Goal: Task Accomplishment & Management: Use online tool/utility

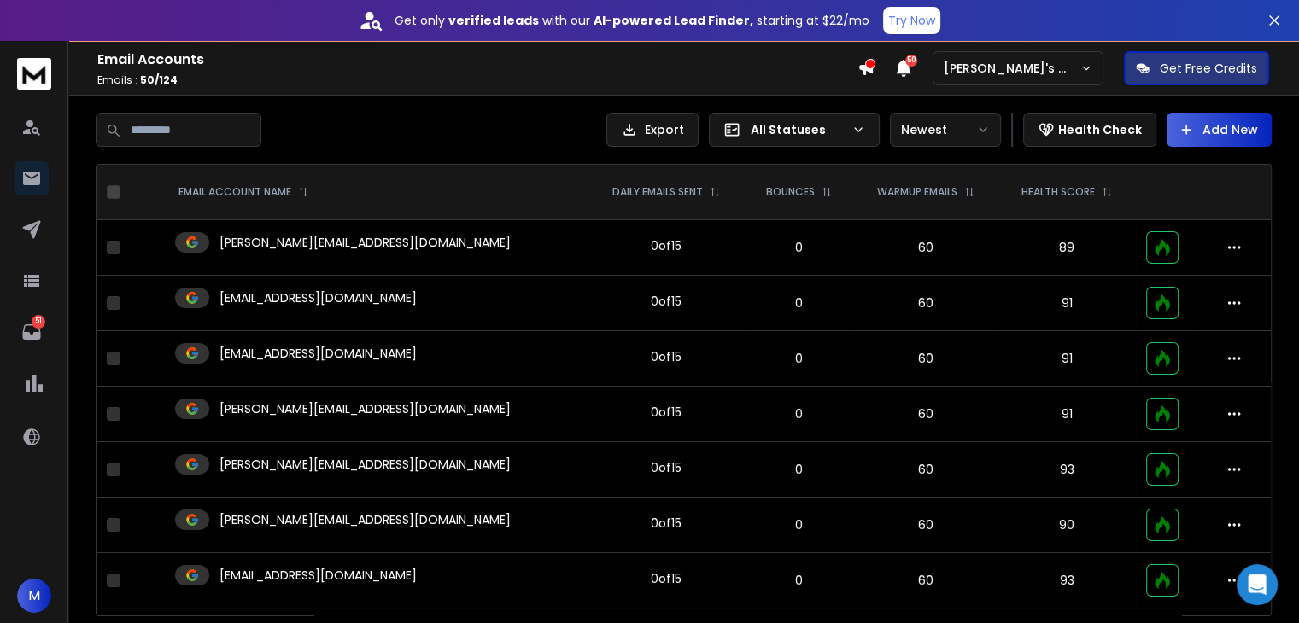
click at [709, 312] on td "0 of 15" at bounding box center [665, 298] width 157 height 44
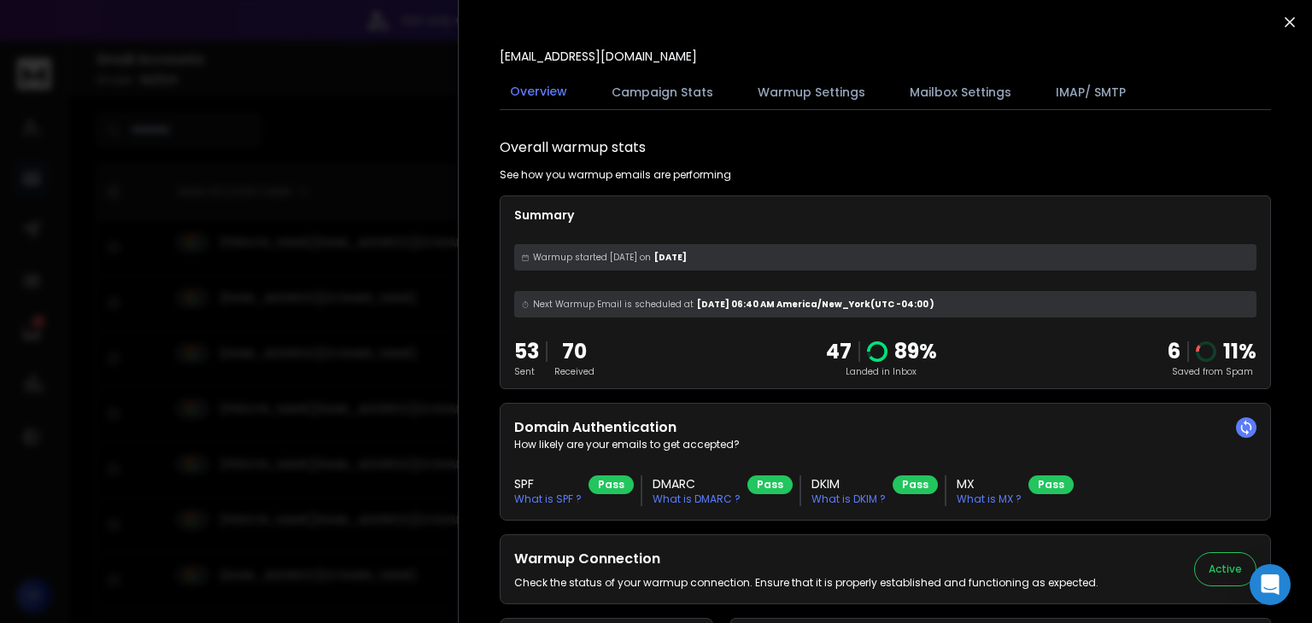
click at [1285, 18] on icon "button" at bounding box center [1289, 22] width 9 height 9
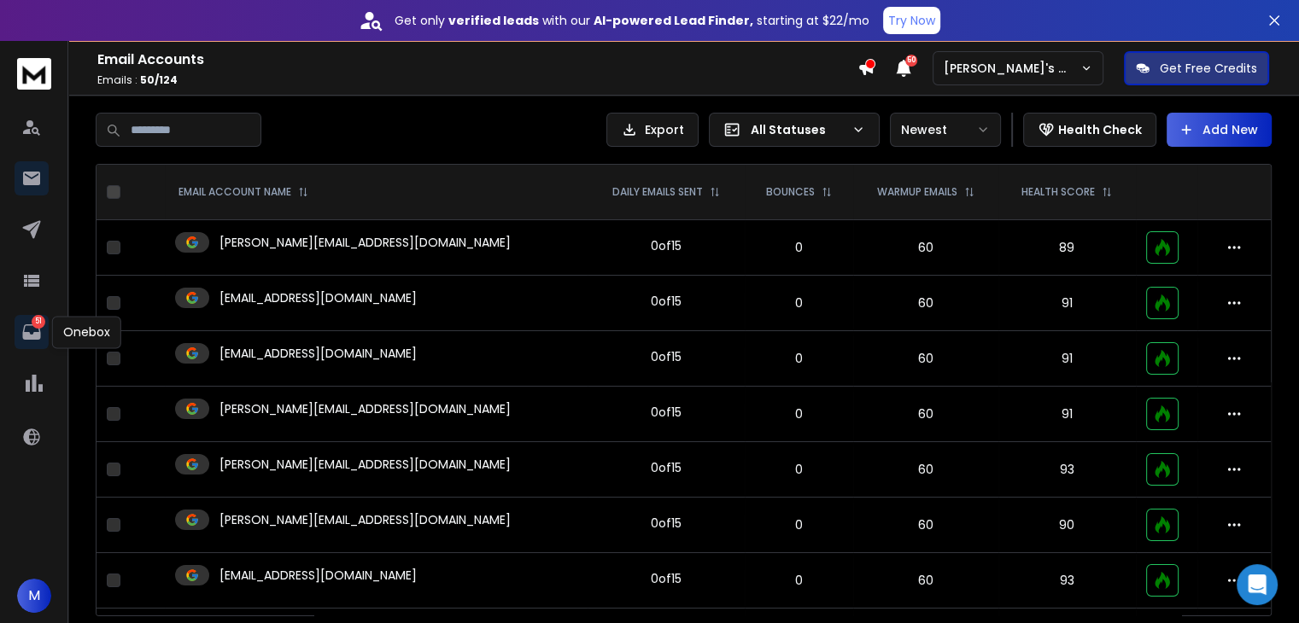
click at [26, 329] on icon at bounding box center [31, 332] width 20 height 20
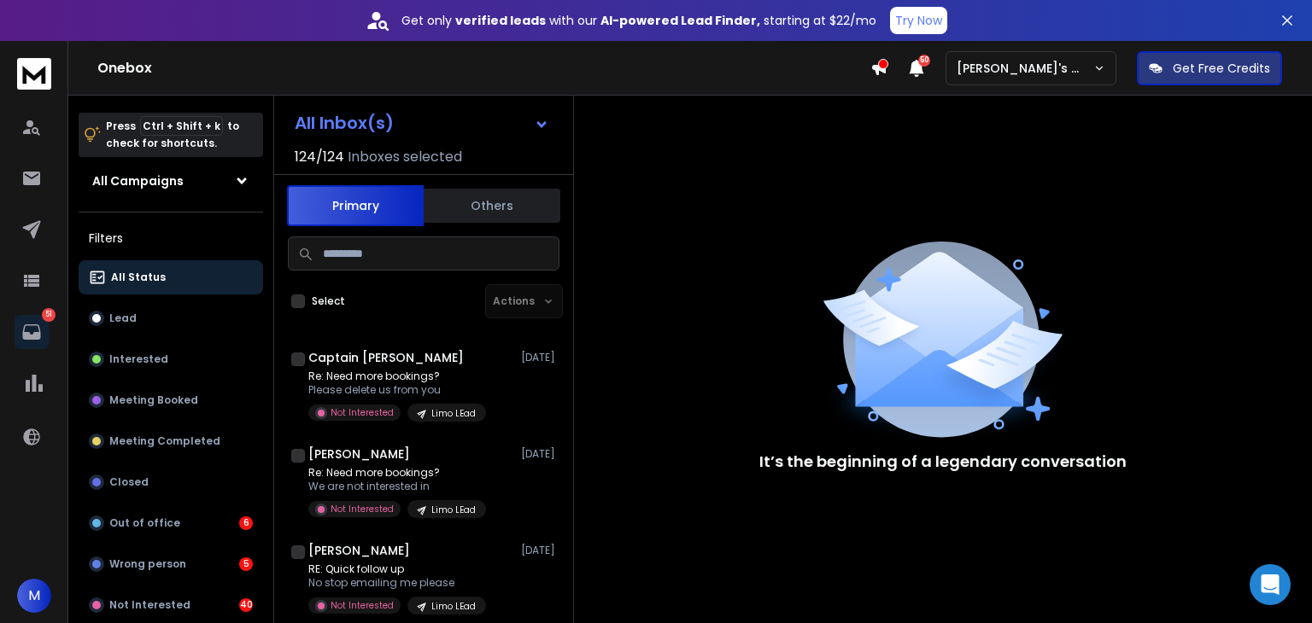
click at [15, 247] on div at bounding box center [34, 233] width 39 height 41
click at [1293, 25] on icon at bounding box center [1286, 20] width 15 height 15
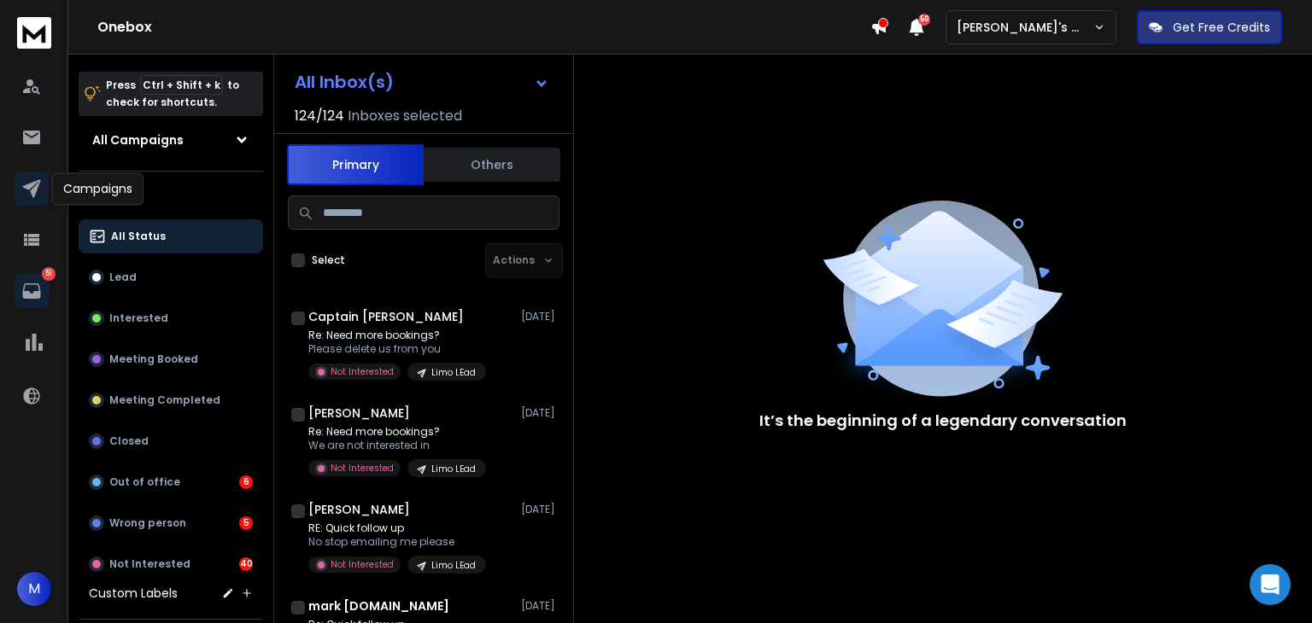
click at [34, 175] on link at bounding box center [32, 189] width 34 height 34
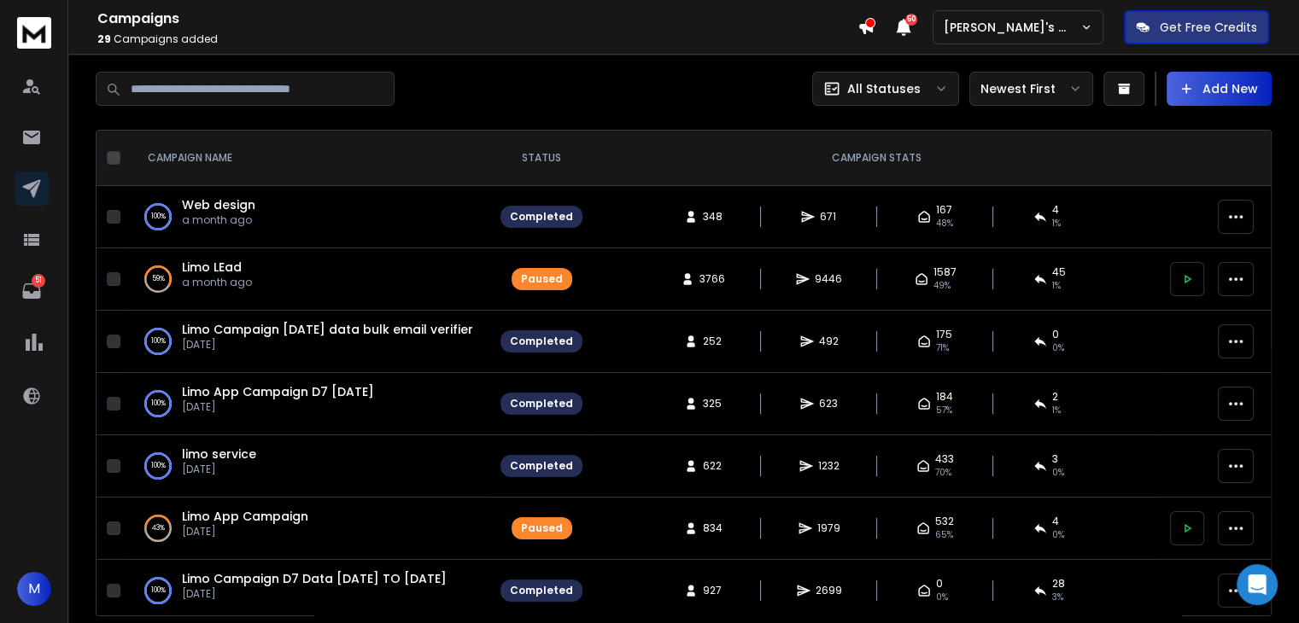
click at [1223, 101] on button "Add New" at bounding box center [1218, 89] width 105 height 34
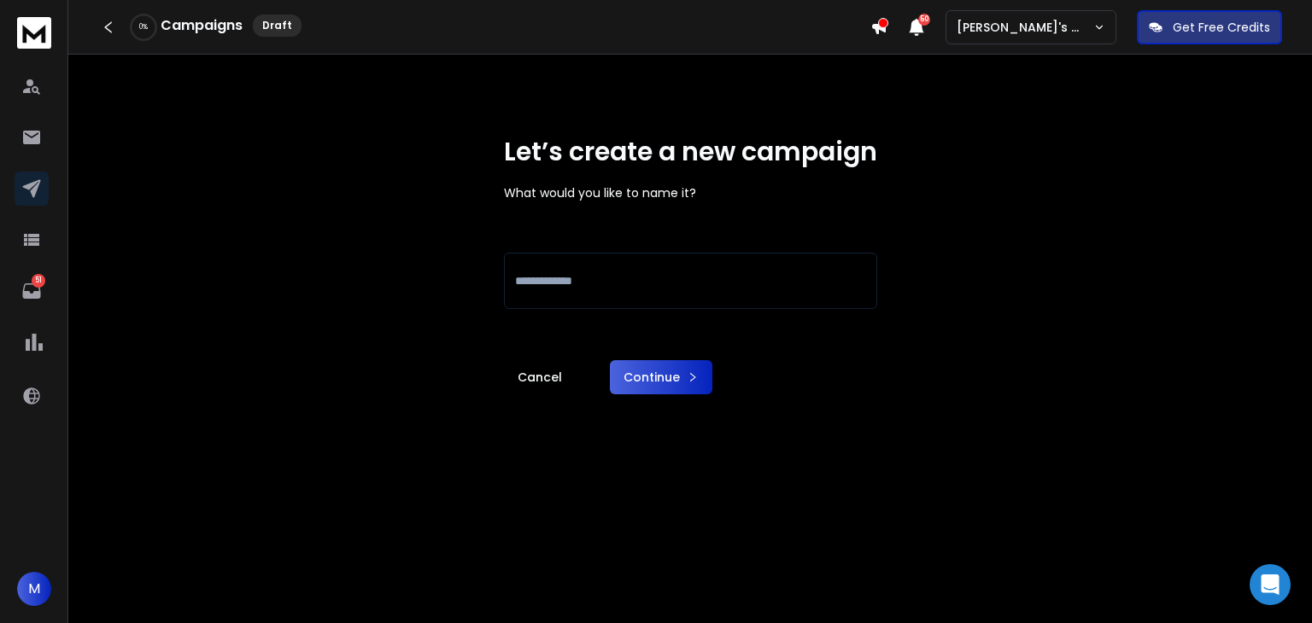
click at [991, 135] on div "Let’s create a new campaign What would you like to name it? Cancel Continue" at bounding box center [656, 197] width 1312 height 394
click at [536, 385] on link "Cancel" at bounding box center [540, 377] width 72 height 34
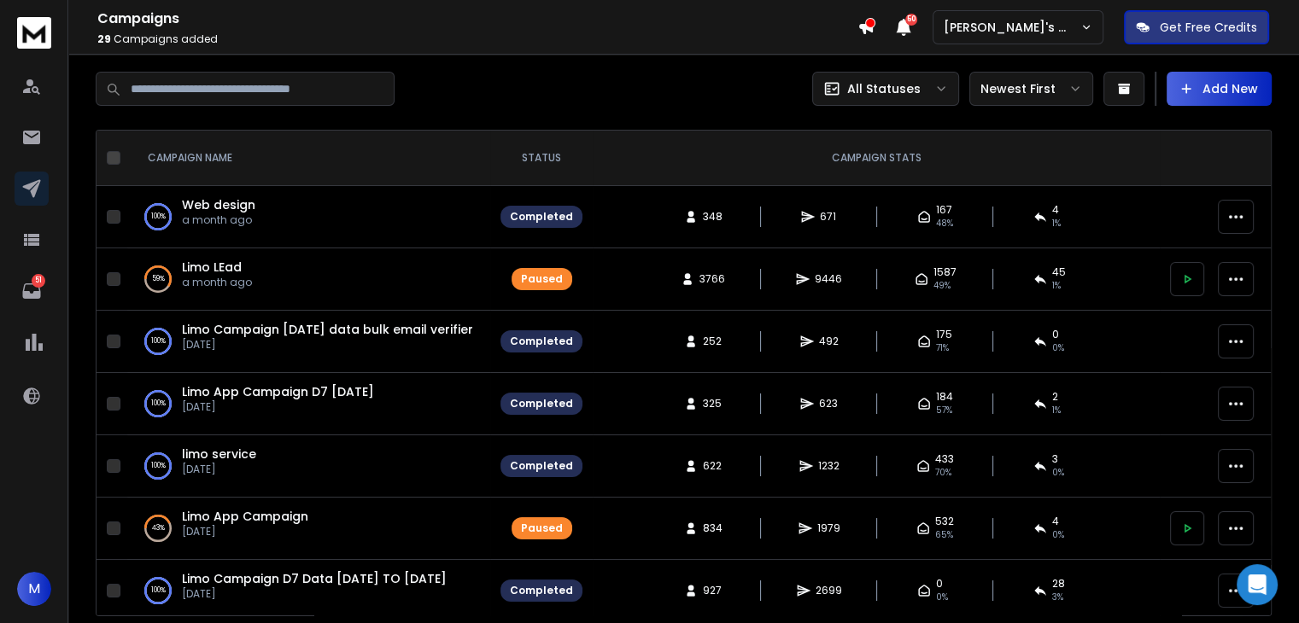
click at [207, 207] on span "Web design" at bounding box center [218, 204] width 73 height 17
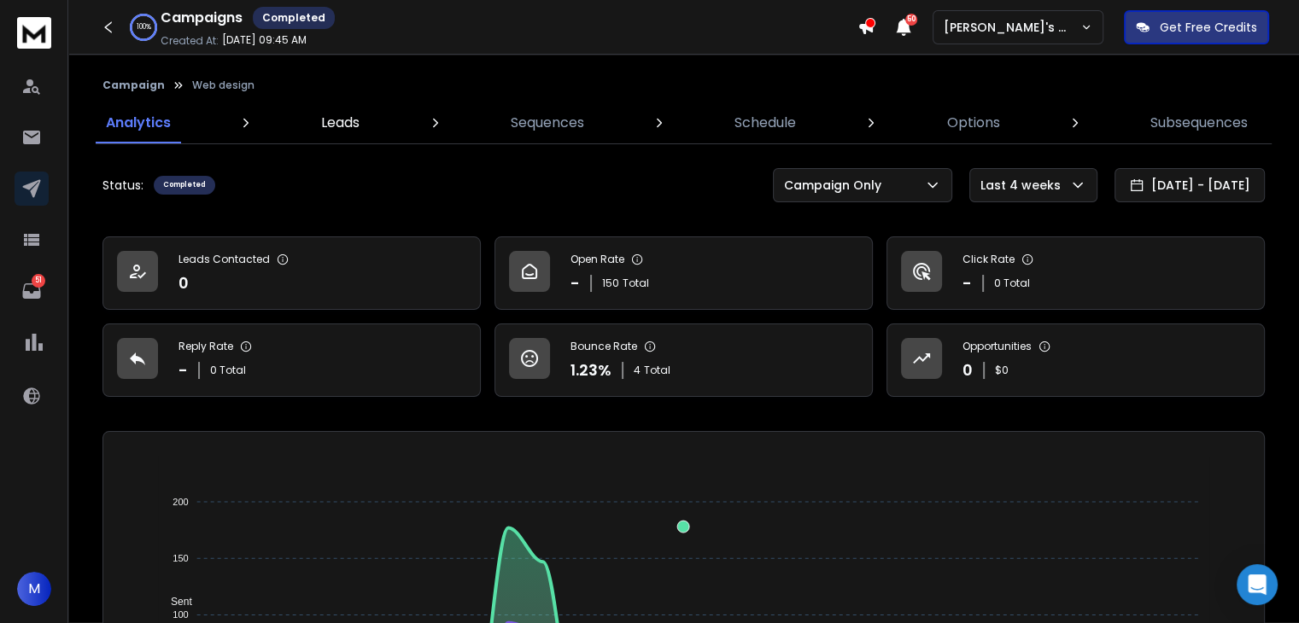
click at [358, 120] on p "Leads" at bounding box center [340, 123] width 38 height 20
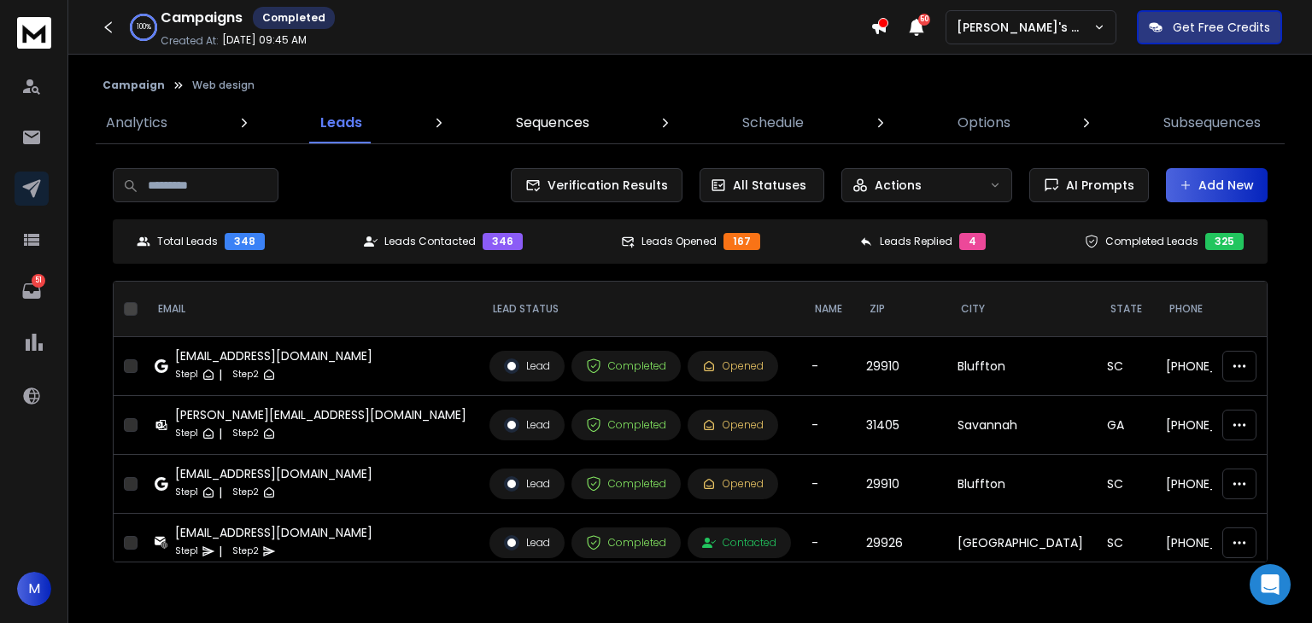
click at [541, 137] on link "Sequences" at bounding box center [552, 122] width 94 height 41
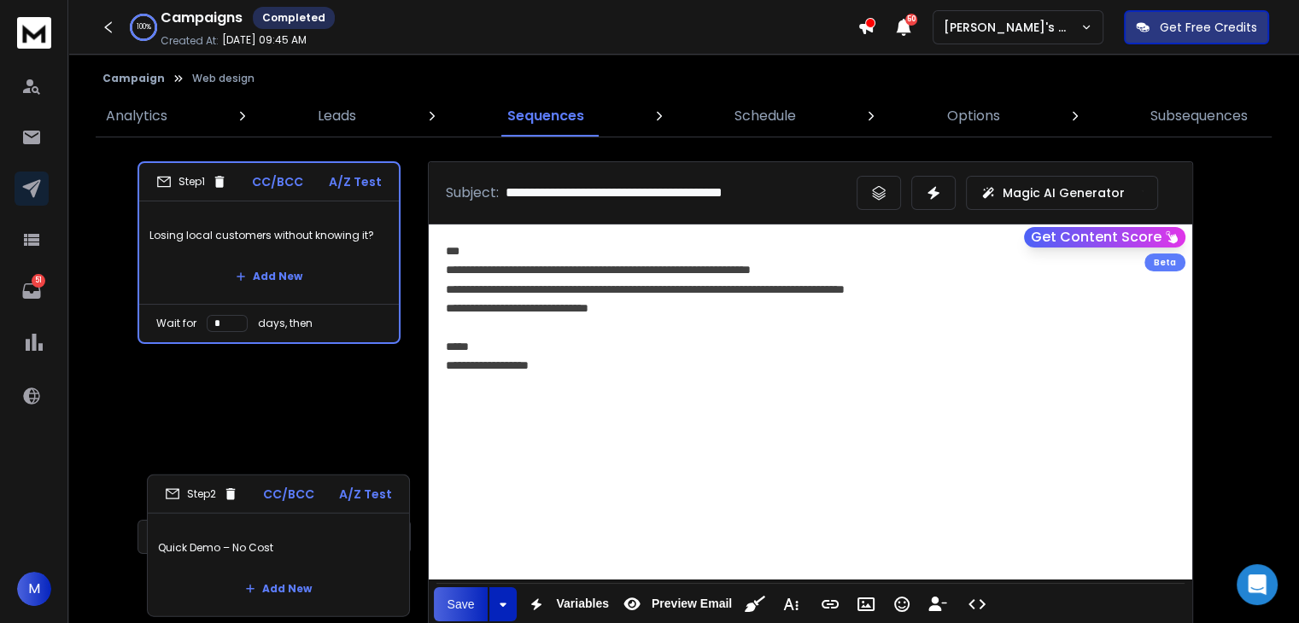
scroll to position [36, 0]
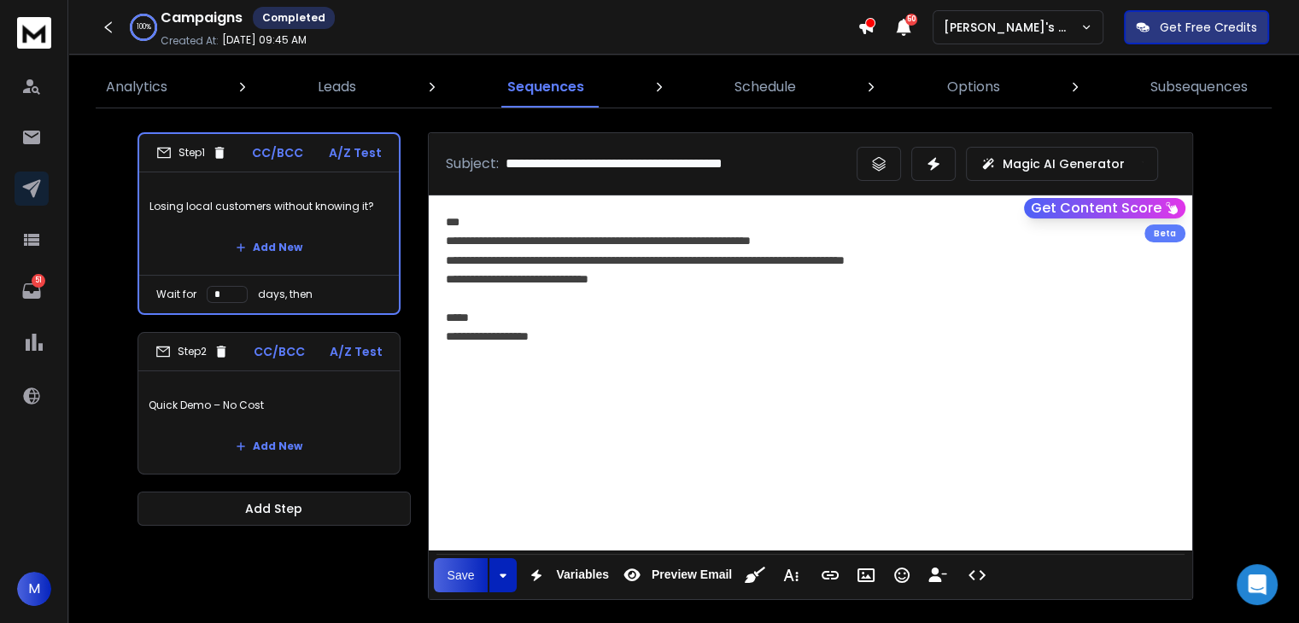
click at [201, 407] on p "Quick Demo – No Cost" at bounding box center [269, 406] width 241 height 48
type input "**********"
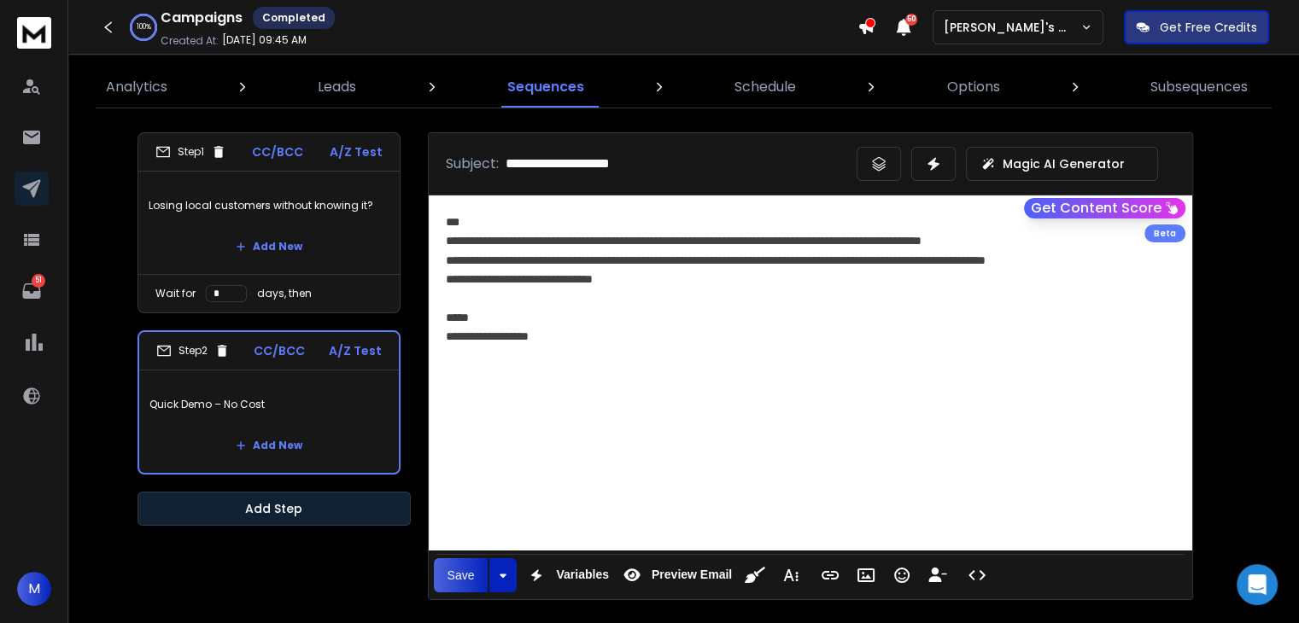
click at [371, 498] on button "Add Step" at bounding box center [273, 509] width 273 height 34
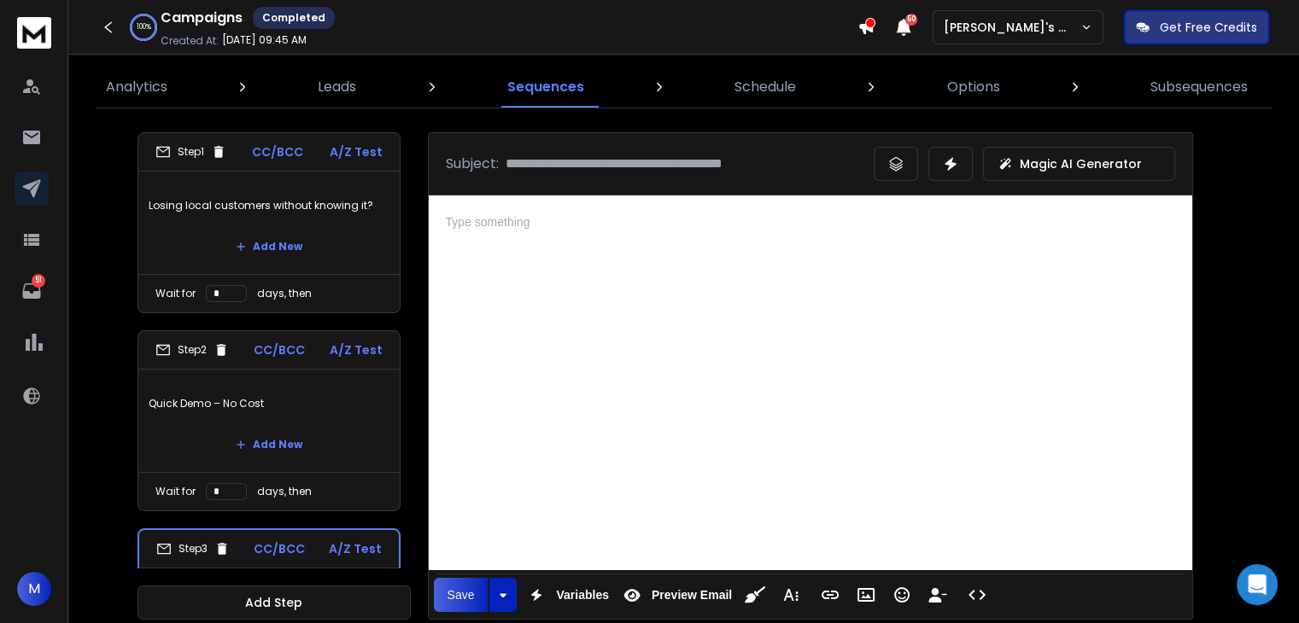
click at [408, 256] on div "Step 1 CC/BCC A/Z Test Losing local customers without knowing it? Add New Wait …" at bounding box center [683, 376] width 1093 height 488
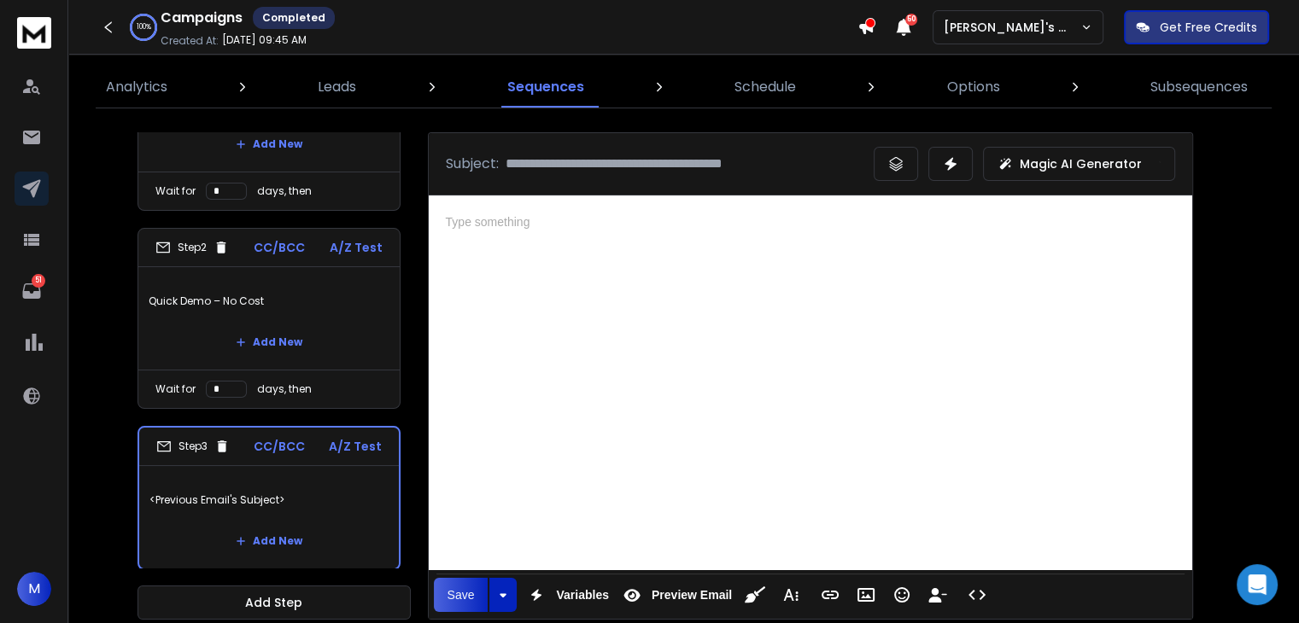
click at [242, 482] on p "<Previous Email's Subject>" at bounding box center [268, 500] width 239 height 48
click at [338, 478] on p "<Previous Email's Subject>" at bounding box center [268, 500] width 239 height 48
click at [475, 266] on div at bounding box center [810, 383] width 763 height 374
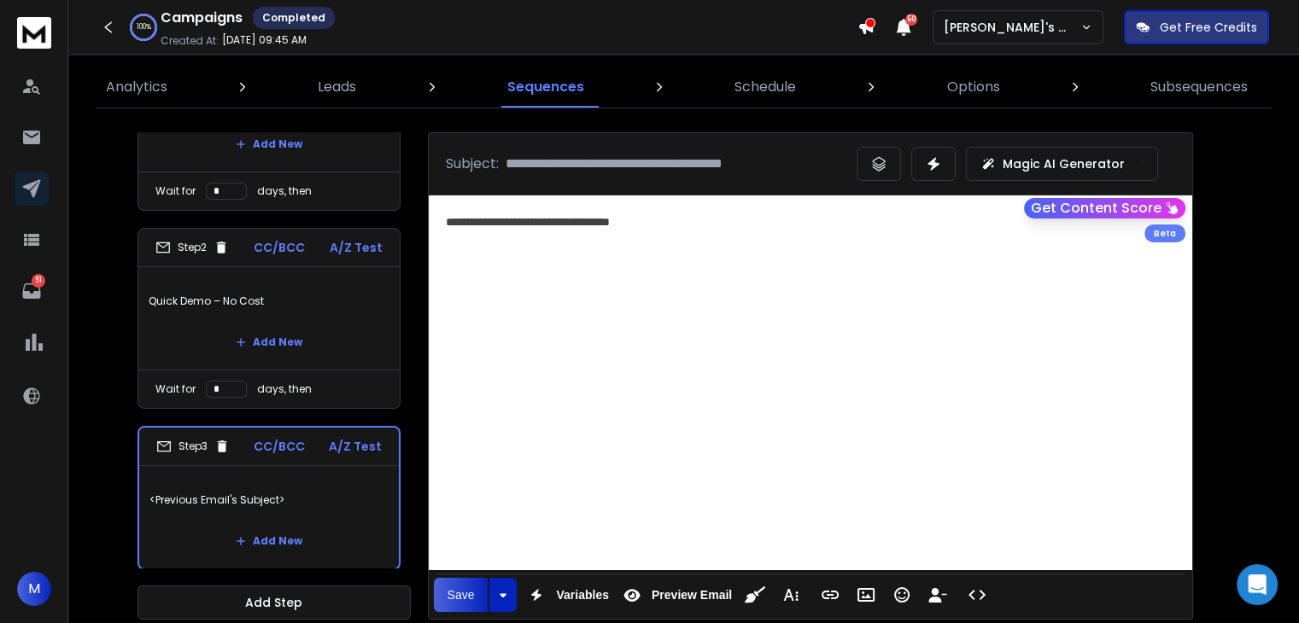
click at [475, 266] on div "**********" at bounding box center [810, 383] width 763 height 374
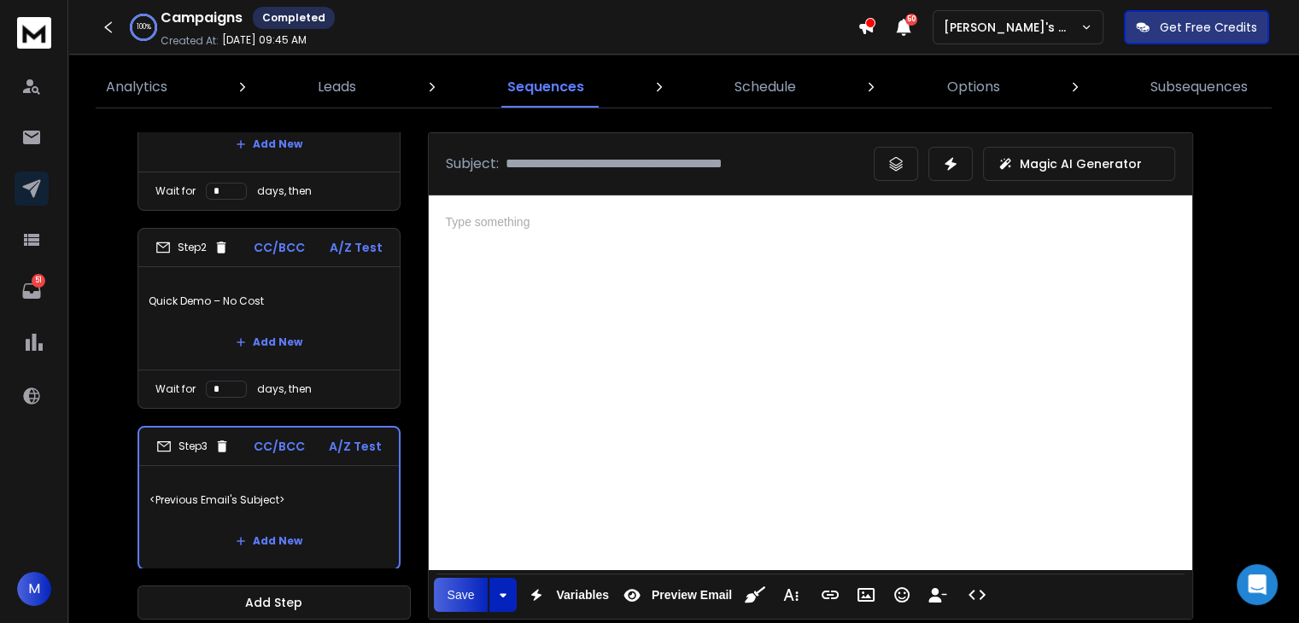
click at [507, 310] on div at bounding box center [810, 383] width 763 height 374
click at [106, 13] on button at bounding box center [108, 27] width 22 height 34
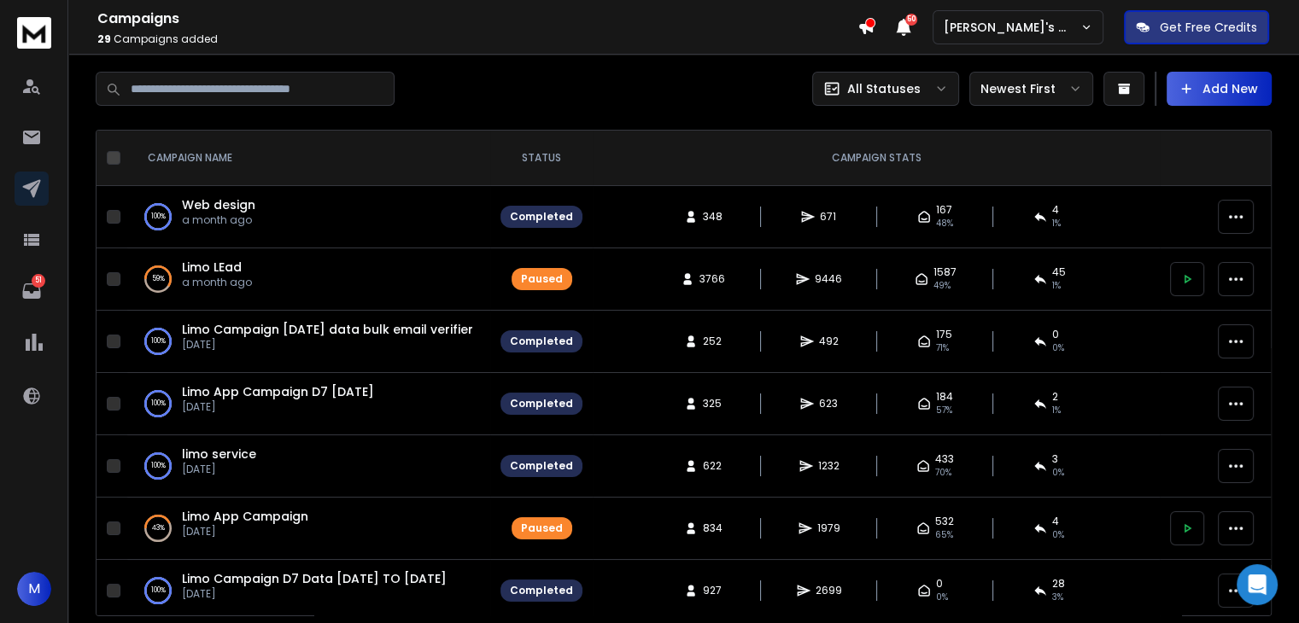
click at [335, 259] on div "59 % Limo LEad a month ago" at bounding box center [308, 279] width 329 height 41
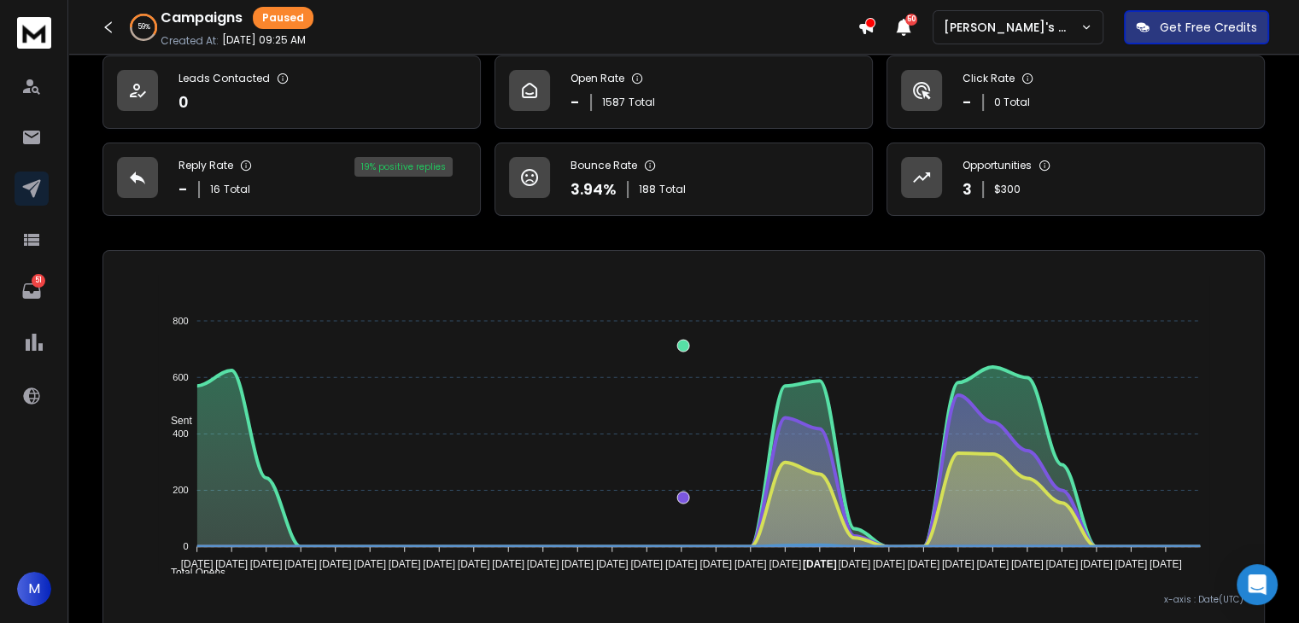
scroll to position [191, 0]
